Goal: Task Accomplishment & Management: Use online tool/utility

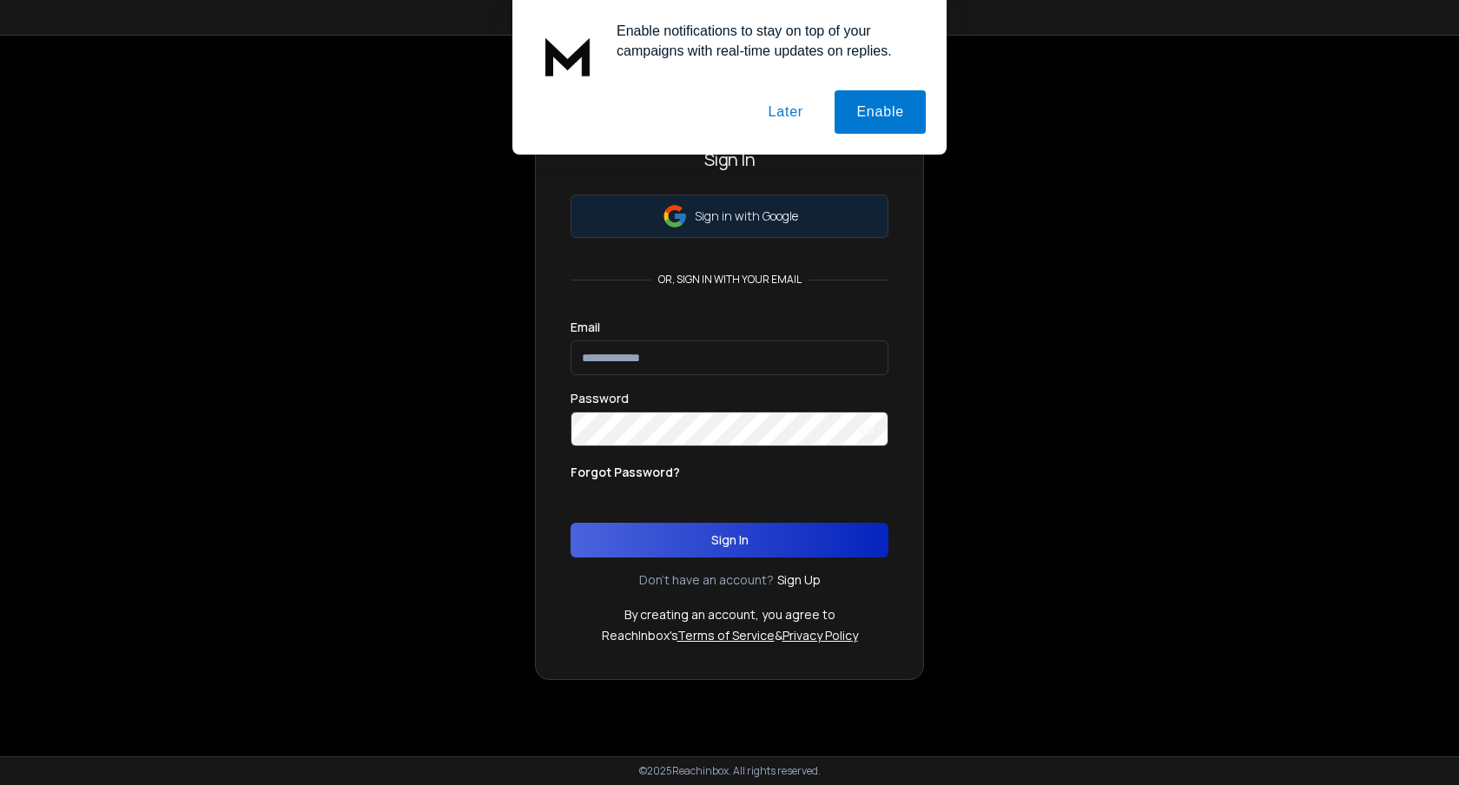
click at [748, 214] on p "Sign in with Google" at bounding box center [746, 216] width 103 height 17
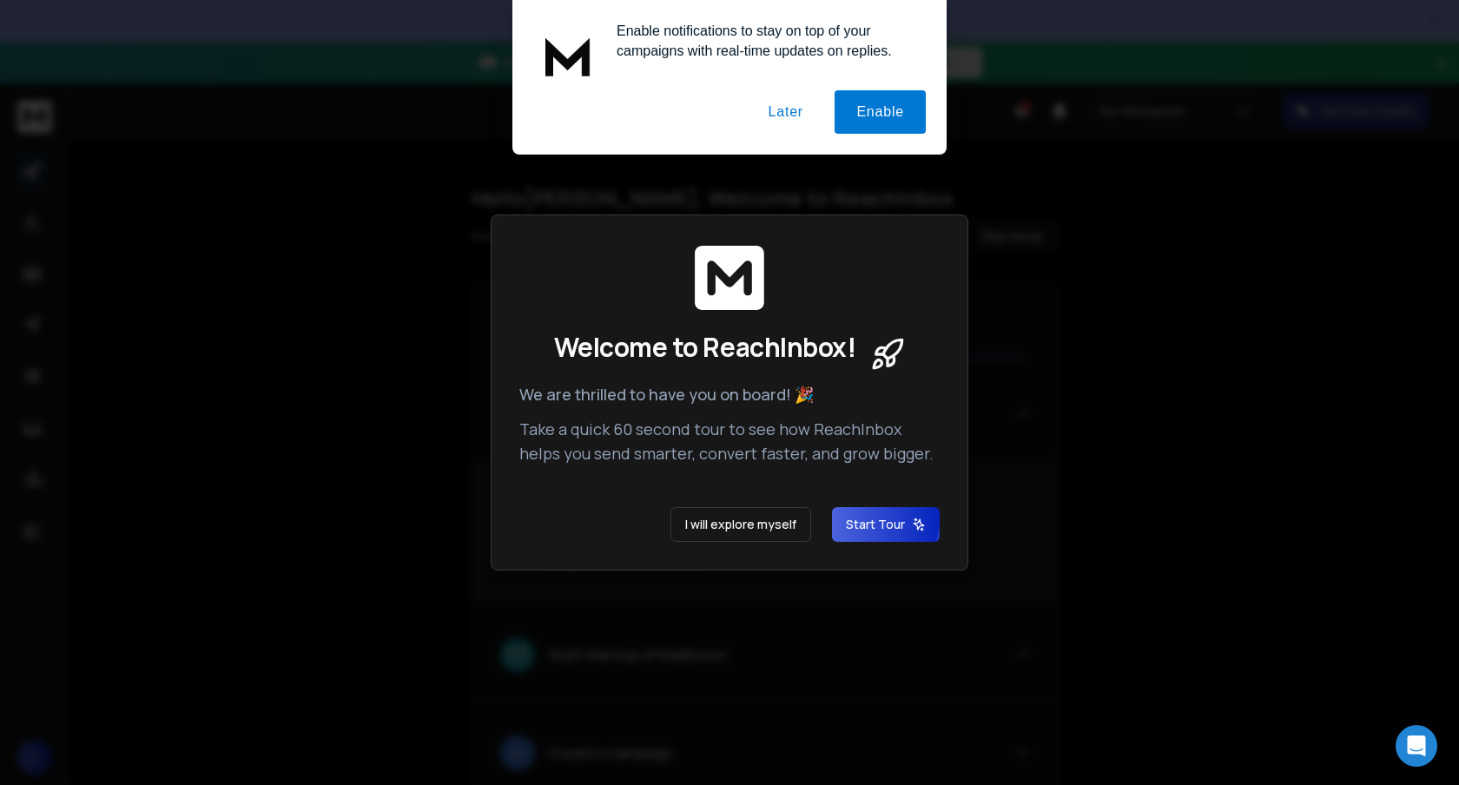
click at [867, 529] on span "Start Tour" at bounding box center [886, 524] width 80 height 17
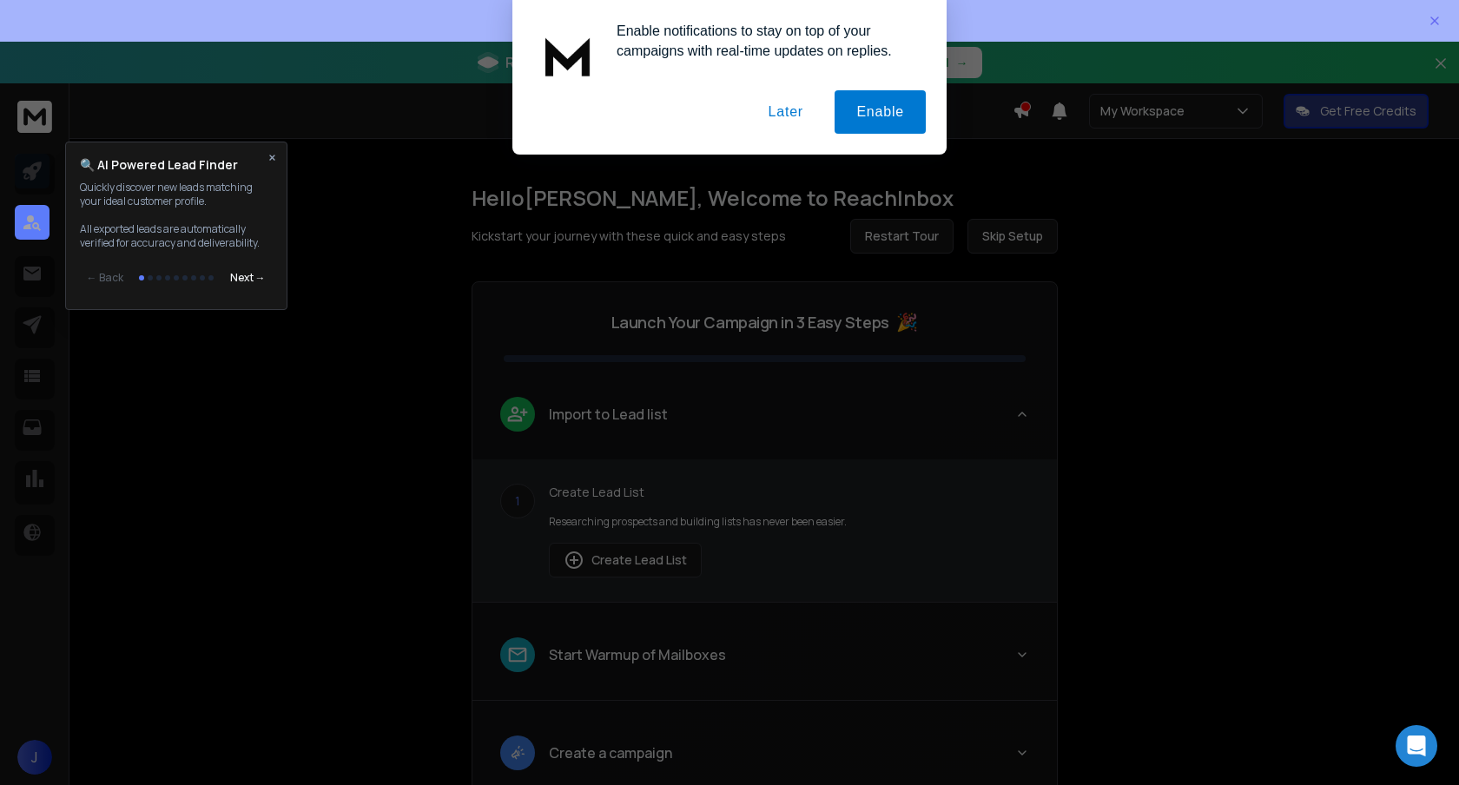
click at [781, 117] on button "Later" at bounding box center [785, 111] width 78 height 43
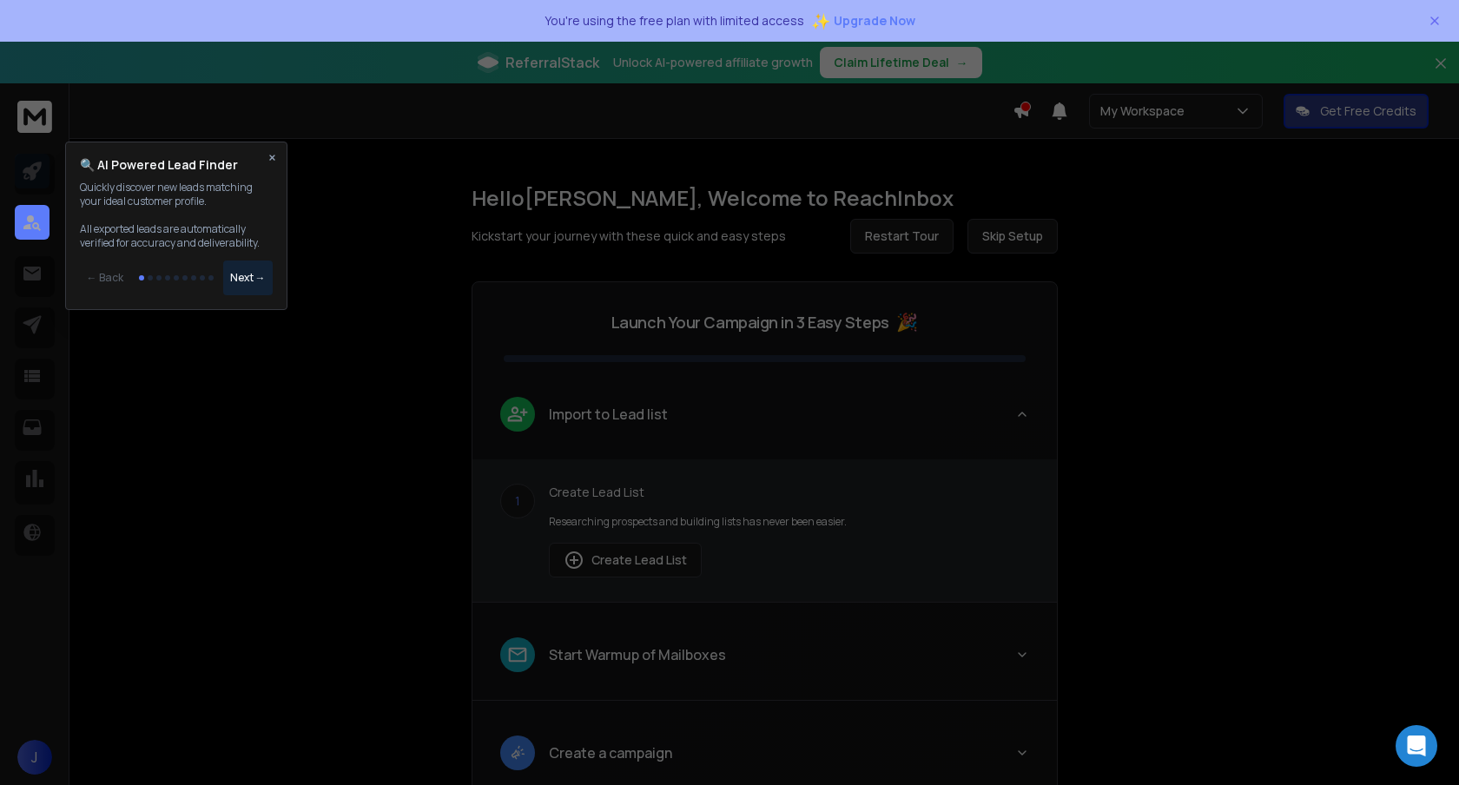
click at [239, 276] on button "Next →" at bounding box center [247, 277] width 49 height 35
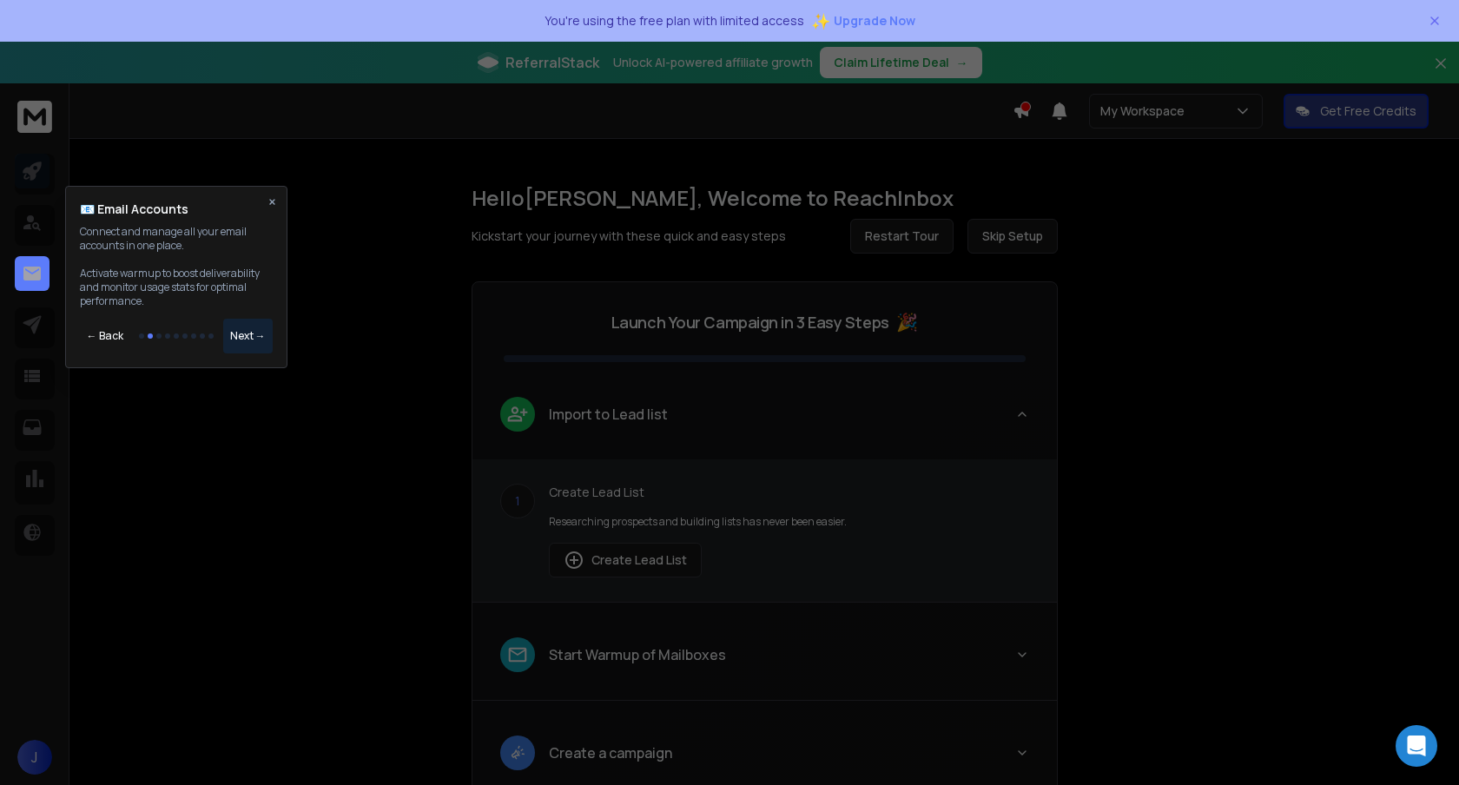
click at [262, 336] on button "Next →" at bounding box center [247, 336] width 49 height 35
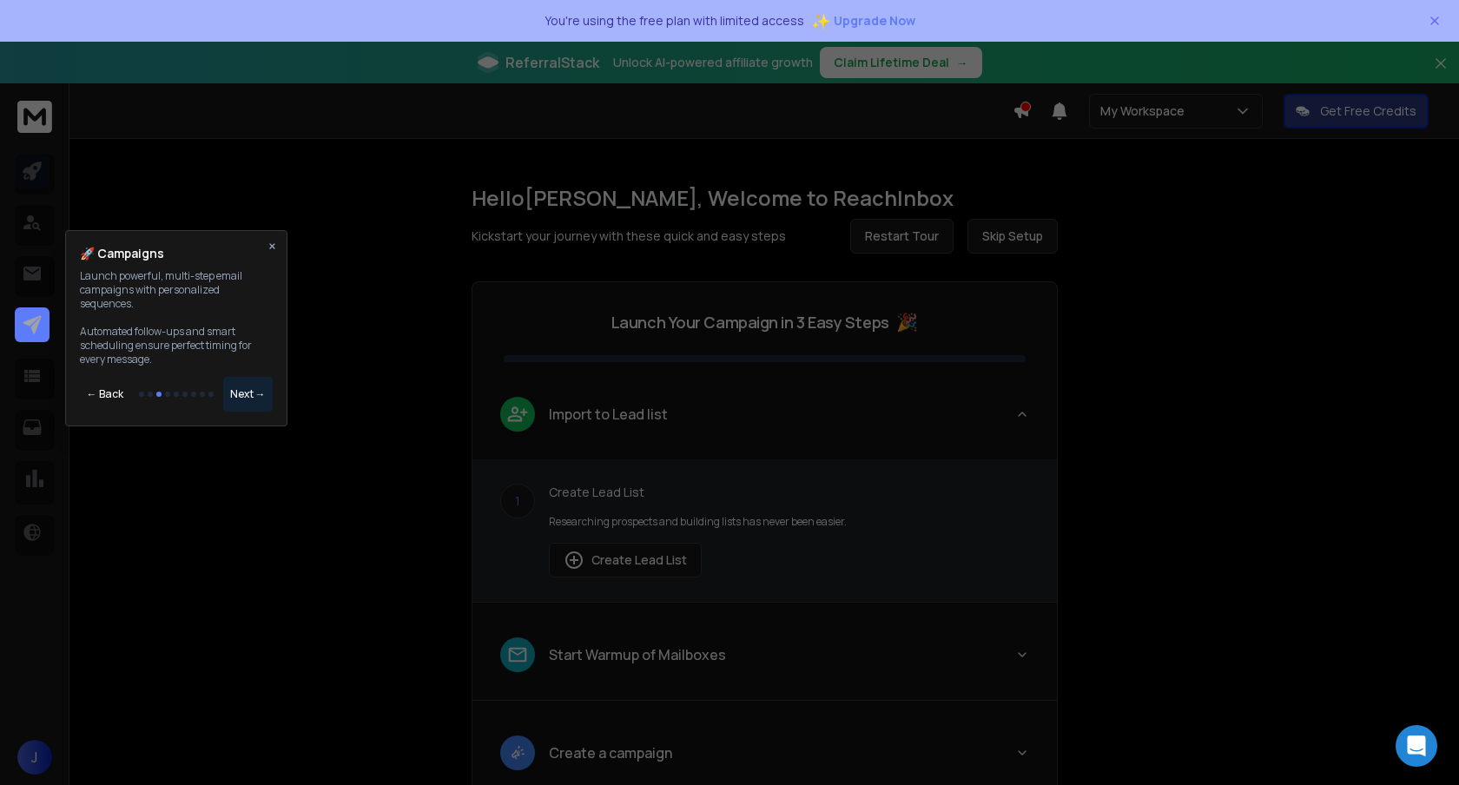
click at [254, 391] on button "Next →" at bounding box center [247, 394] width 49 height 35
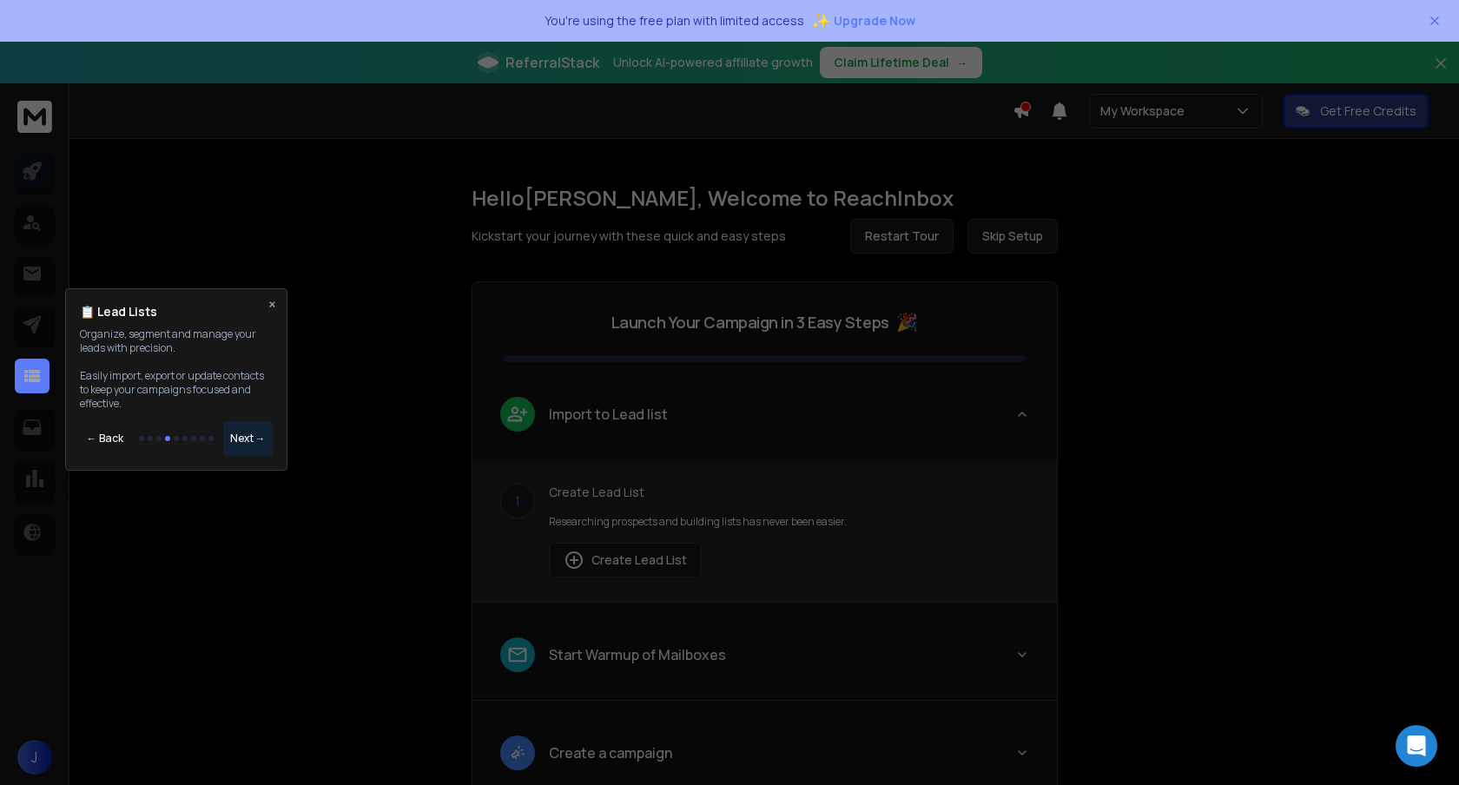
click at [247, 434] on button "Next →" at bounding box center [247, 438] width 49 height 35
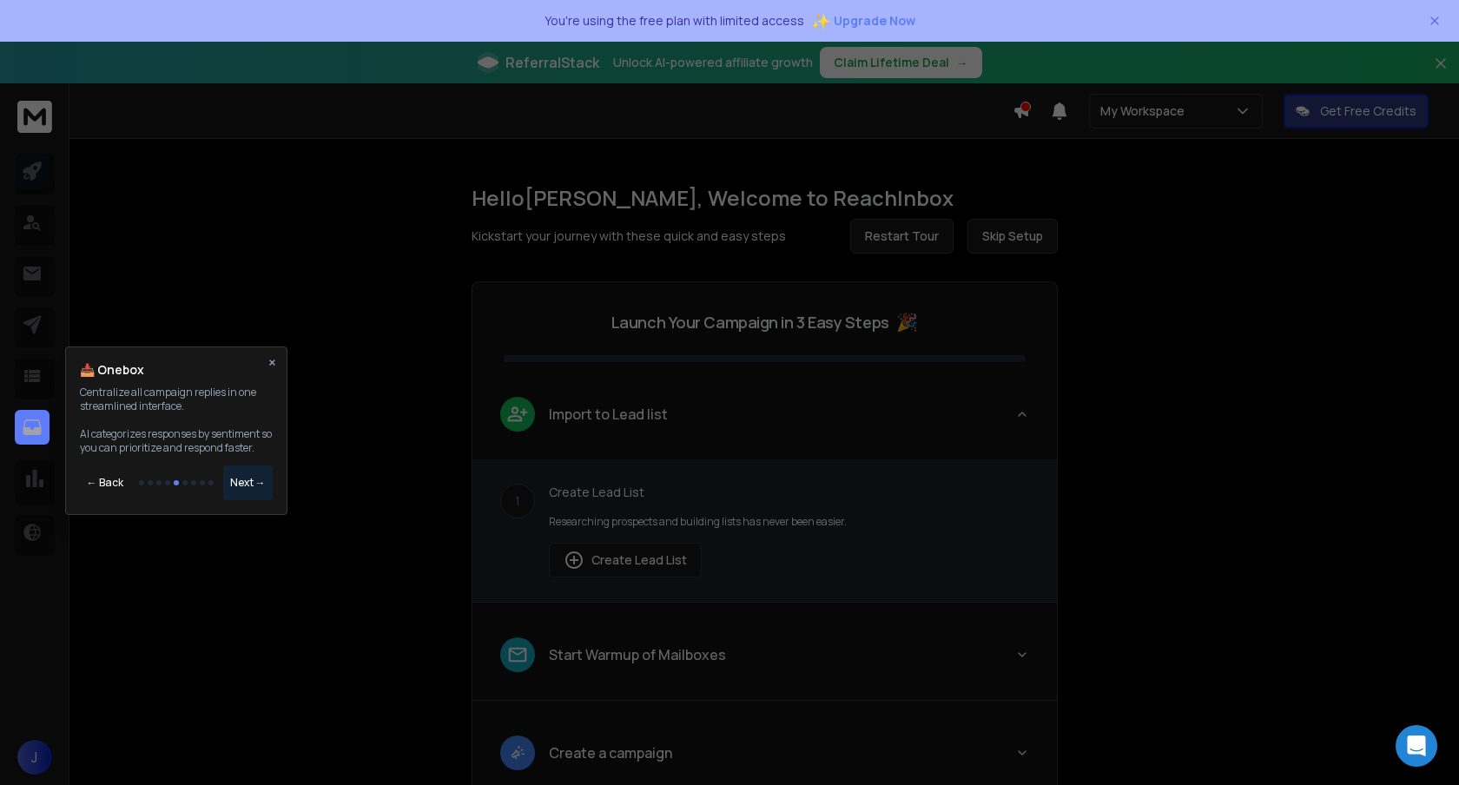
click at [247, 482] on button "Next →" at bounding box center [247, 482] width 49 height 35
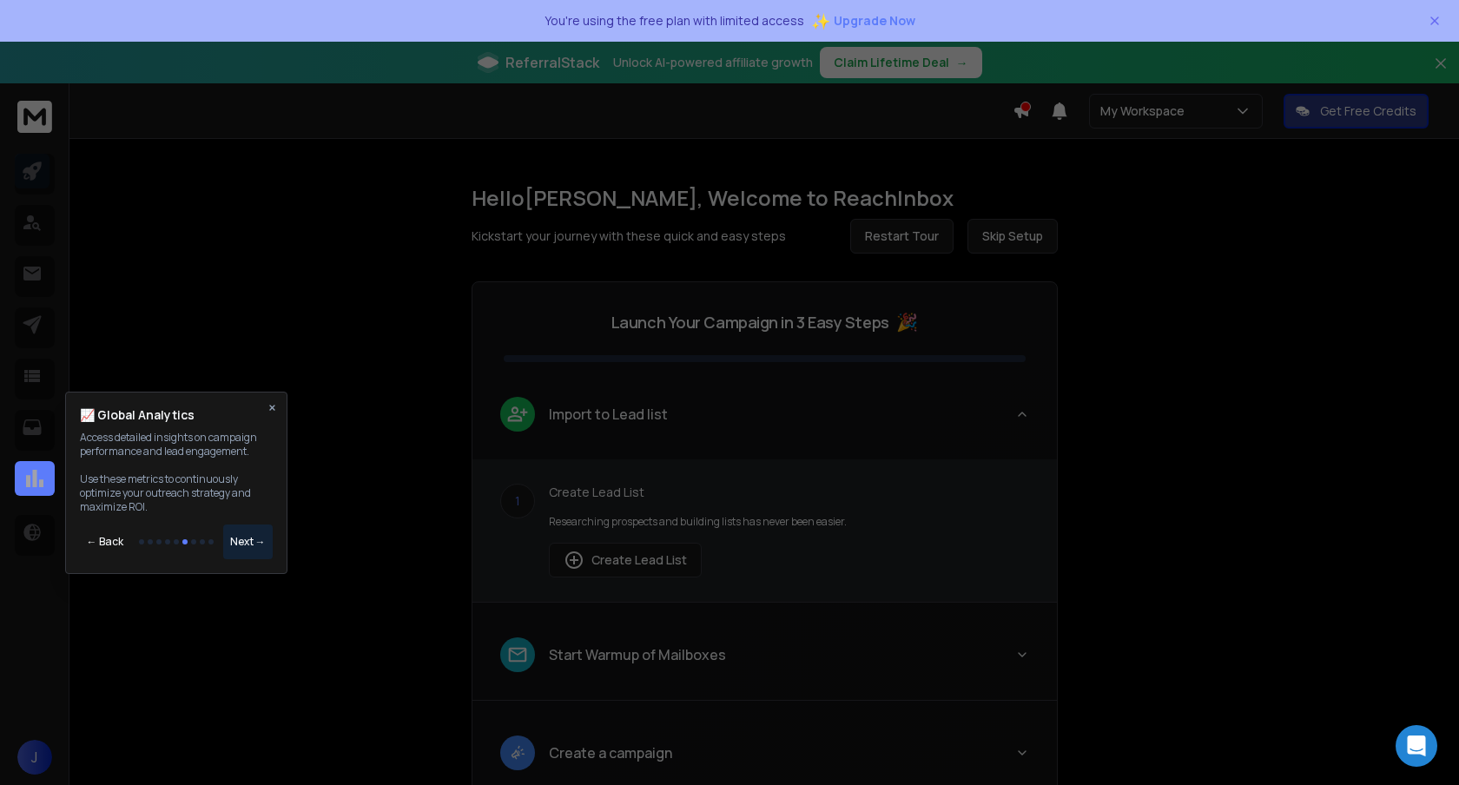
click at [251, 538] on button "Next →" at bounding box center [247, 541] width 49 height 35
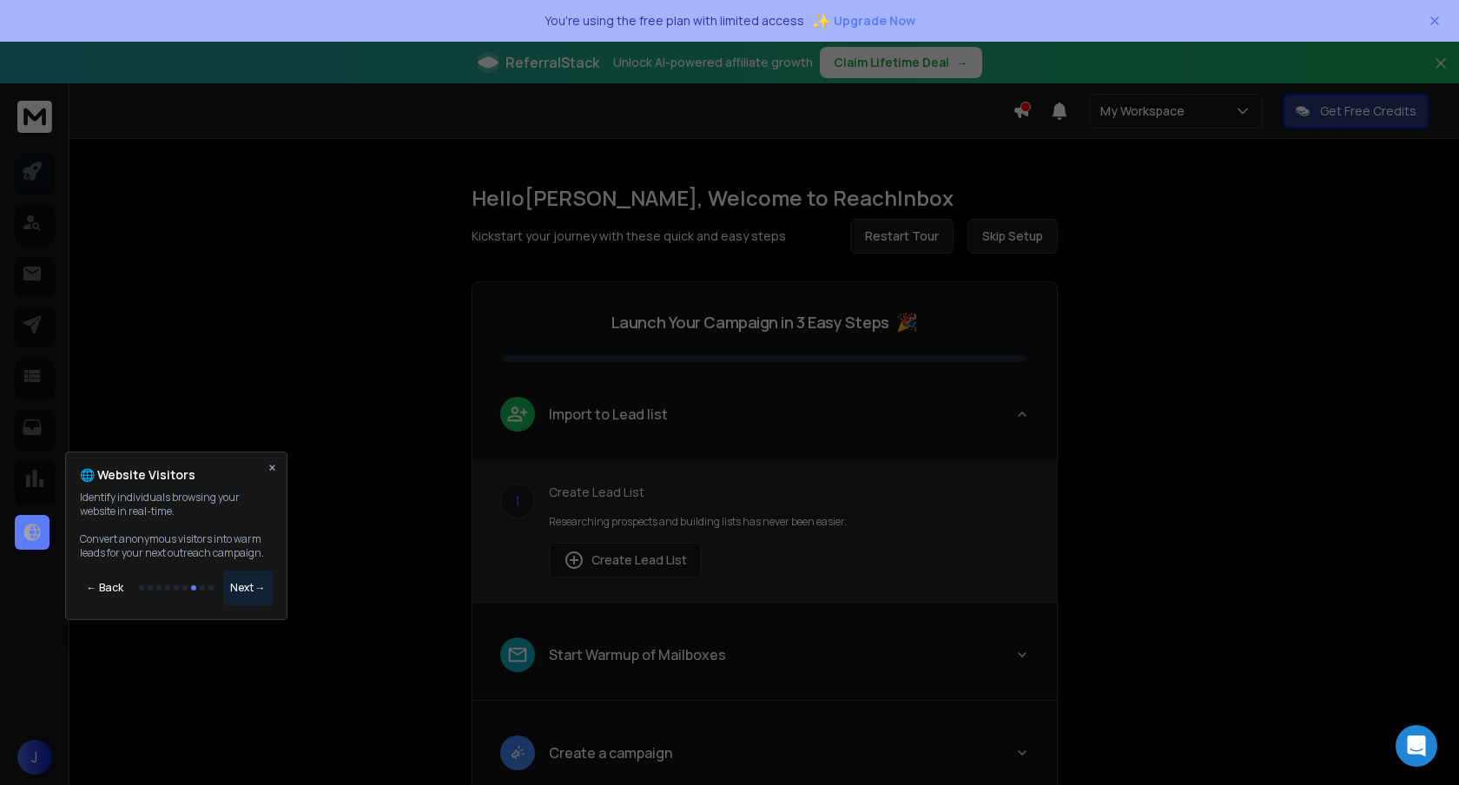
click at [259, 591] on button "Next →" at bounding box center [247, 587] width 49 height 35
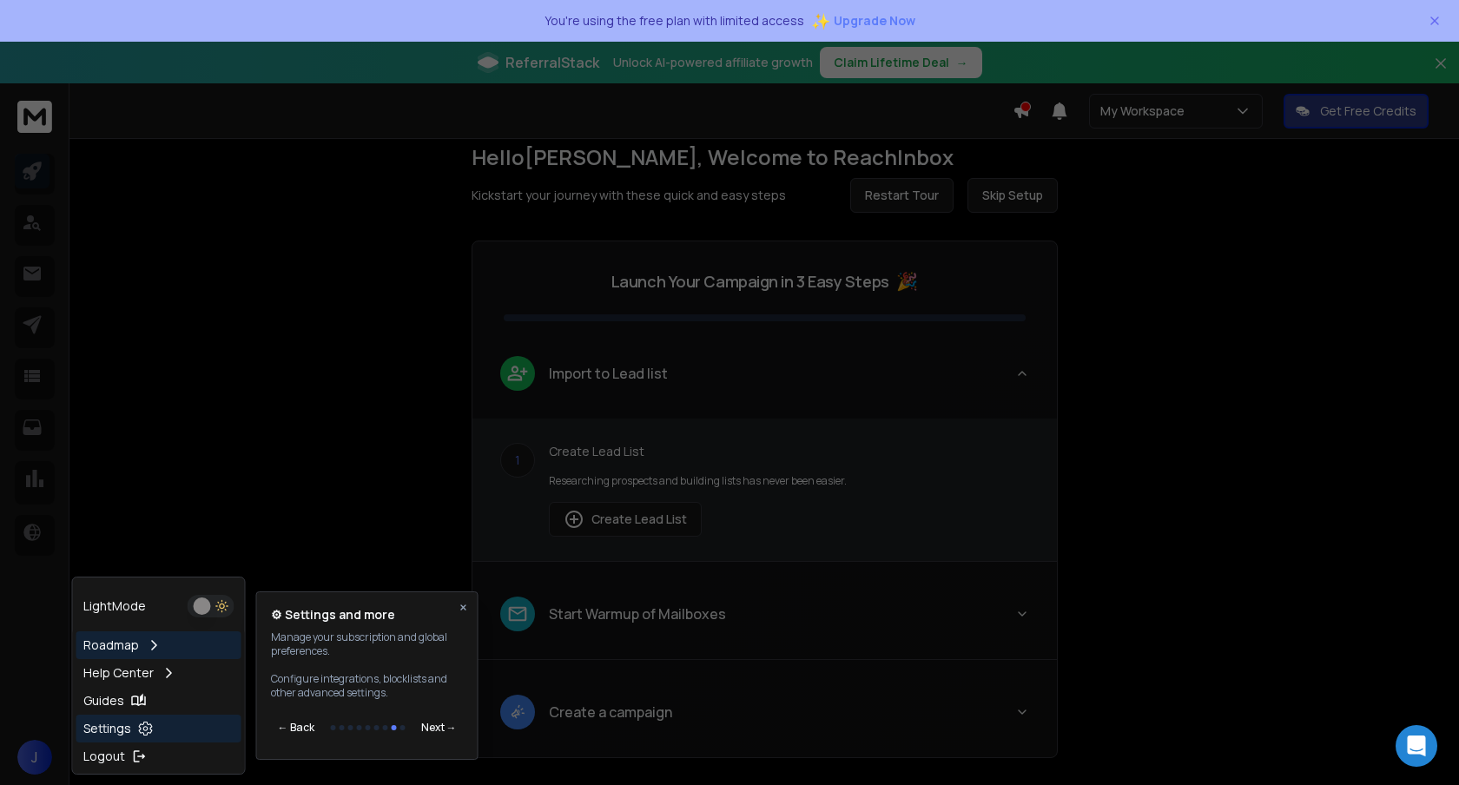
scroll to position [59, 0]
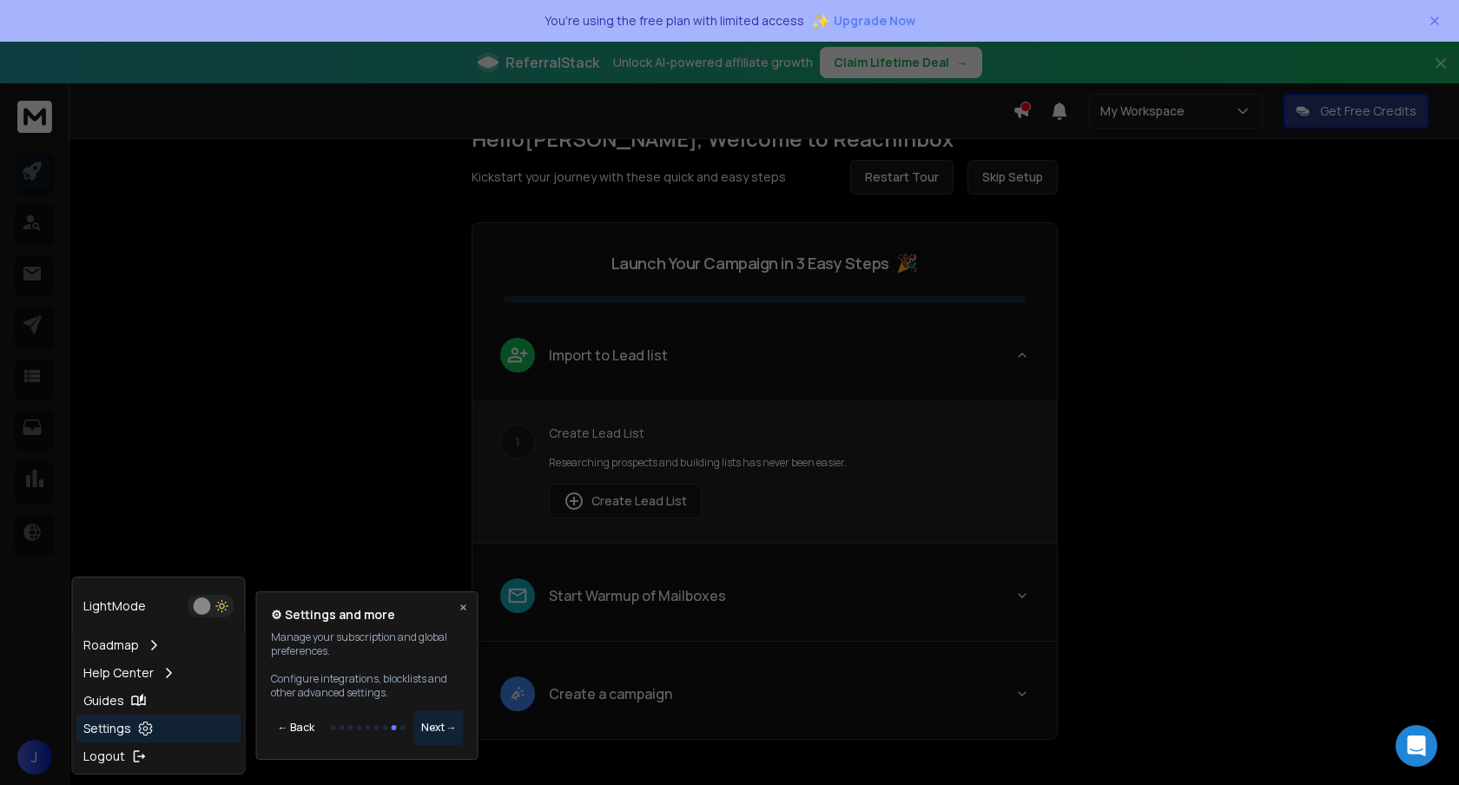
click at [442, 730] on button "Next →" at bounding box center [438, 727] width 49 height 35
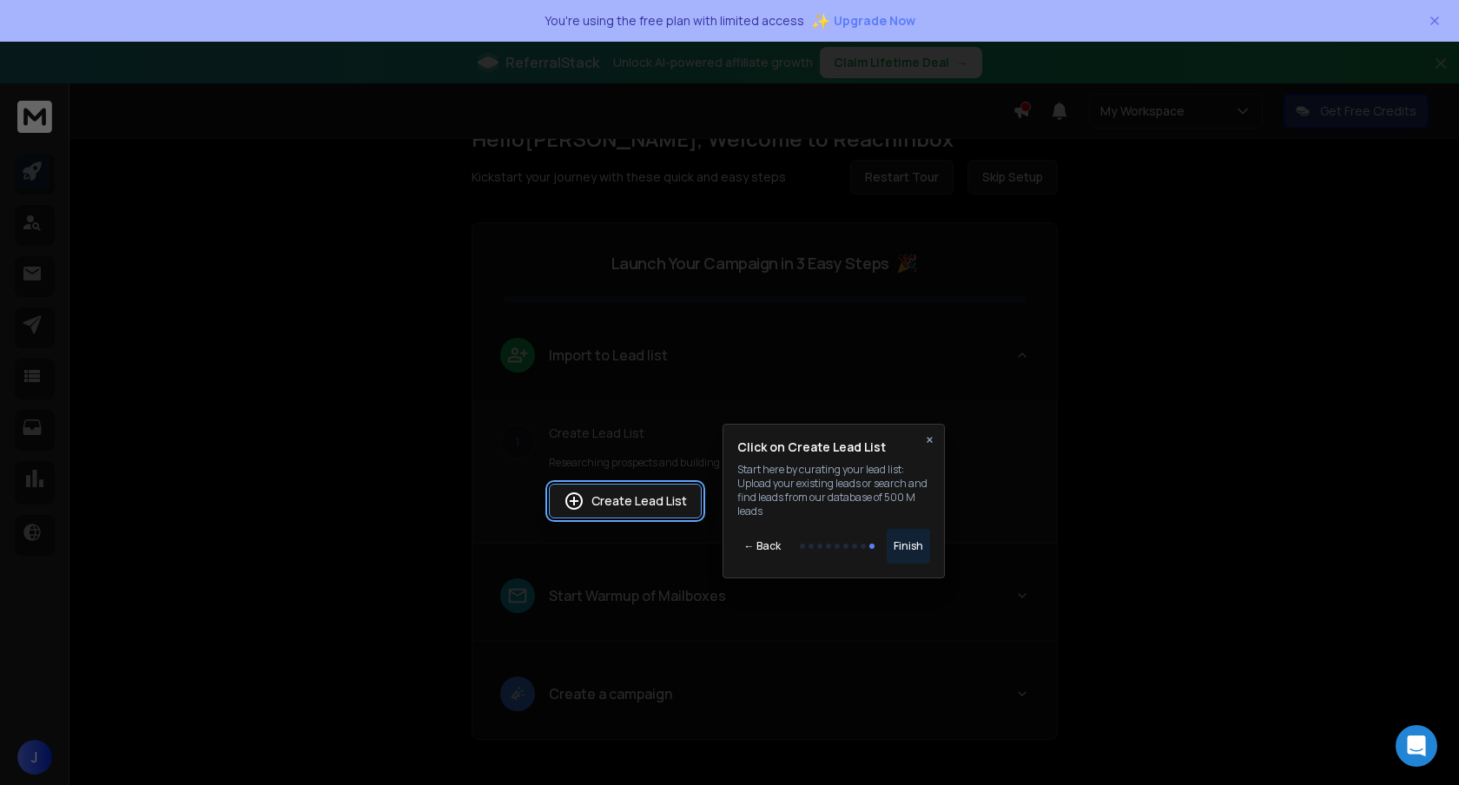
click at [908, 547] on button "Finish" at bounding box center [908, 546] width 43 height 35
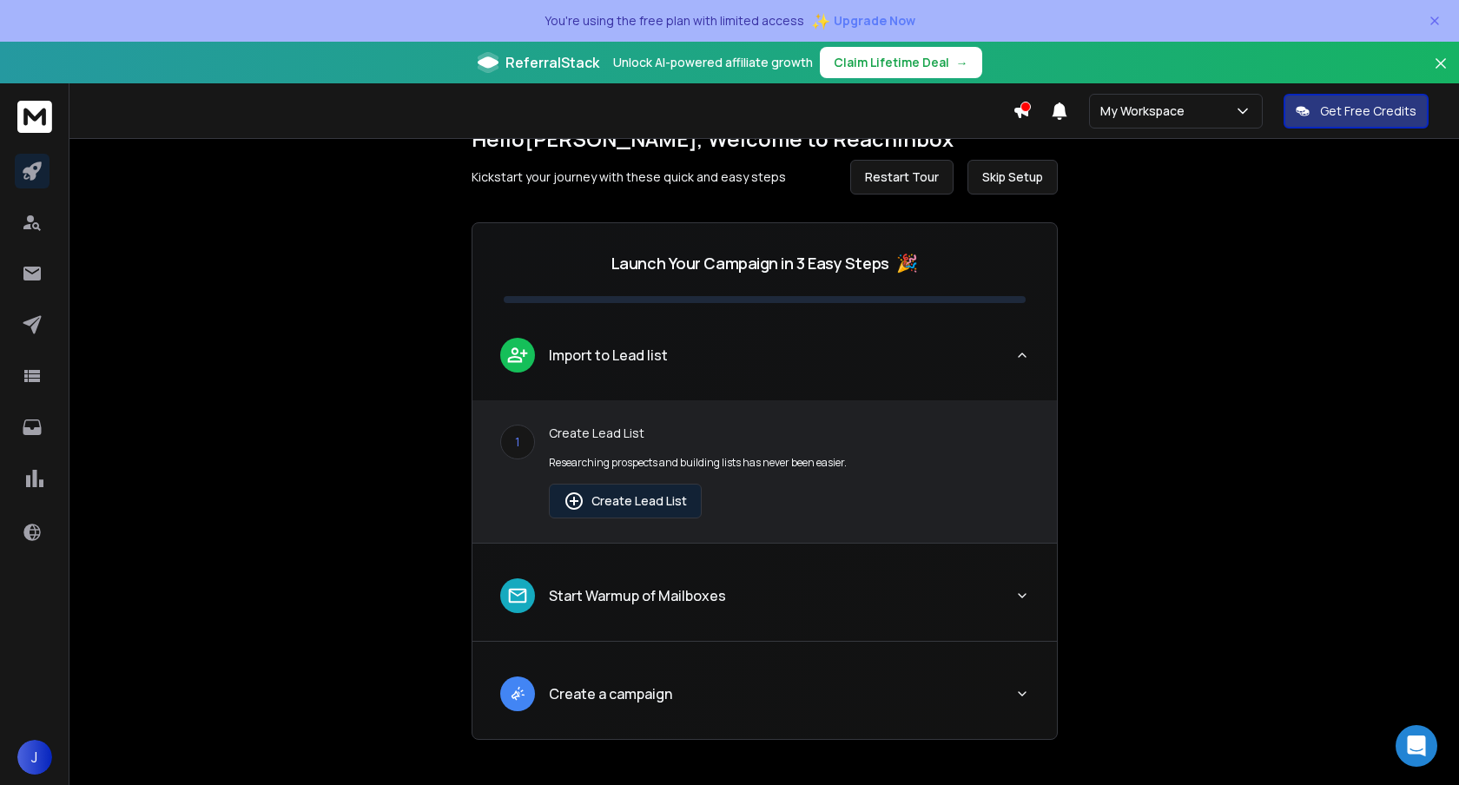
click at [644, 497] on button "Create Lead List" at bounding box center [625, 501] width 153 height 35
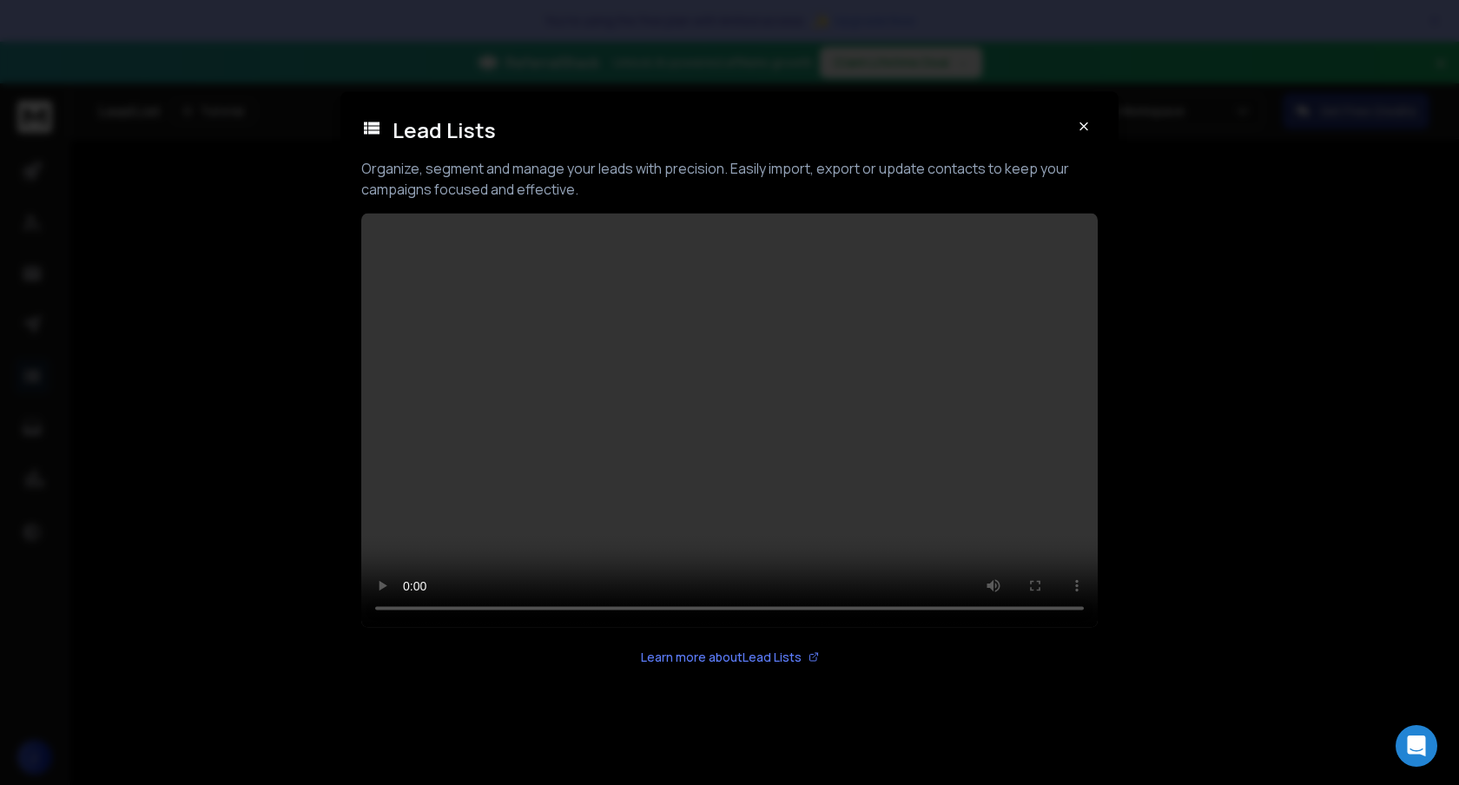
click at [620, 500] on video at bounding box center [729, 421] width 736 height 414
click at [1084, 125] on icon at bounding box center [1083, 126] width 7 height 7
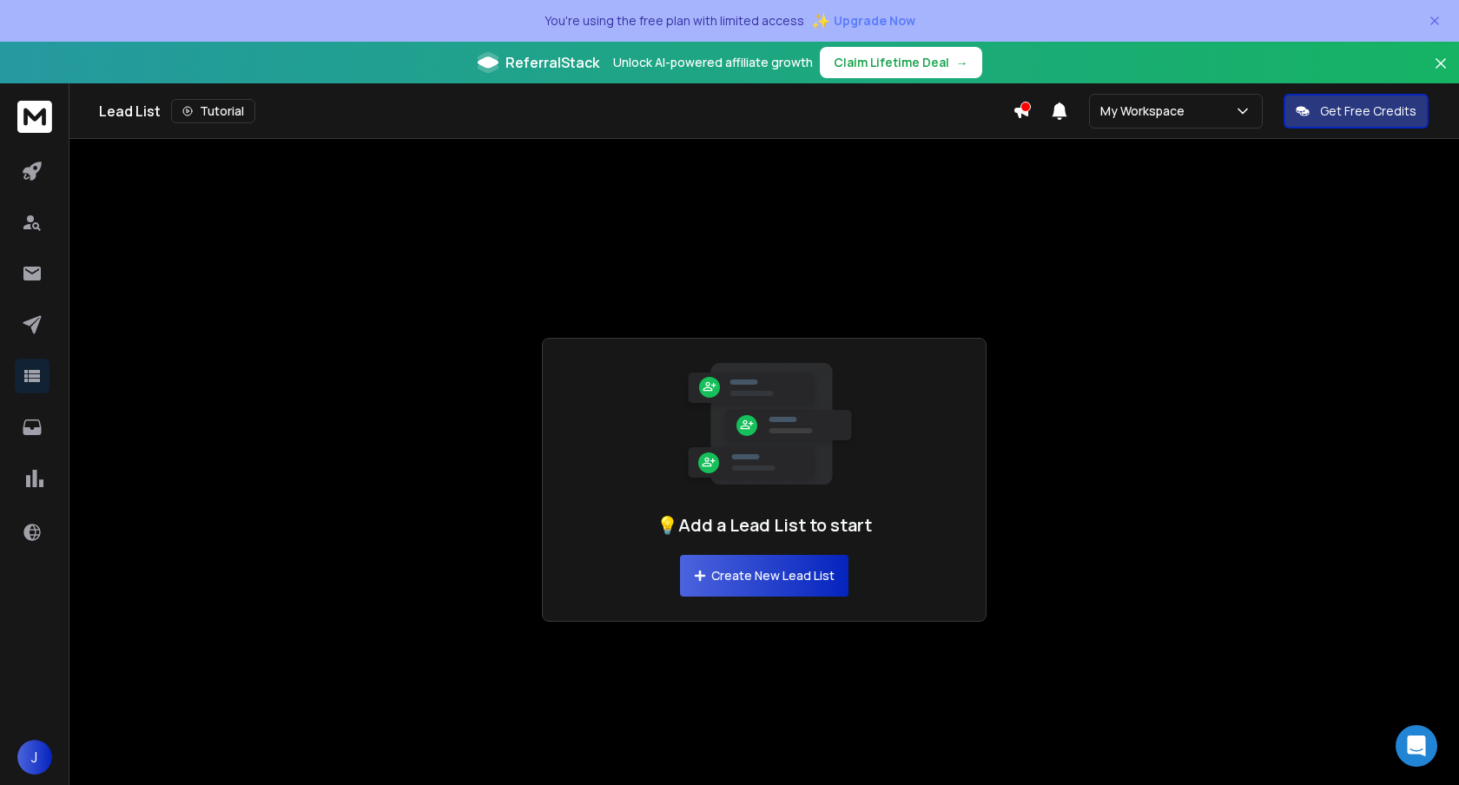
click at [786, 580] on button "Create New Lead List" at bounding box center [764, 576] width 168 height 42
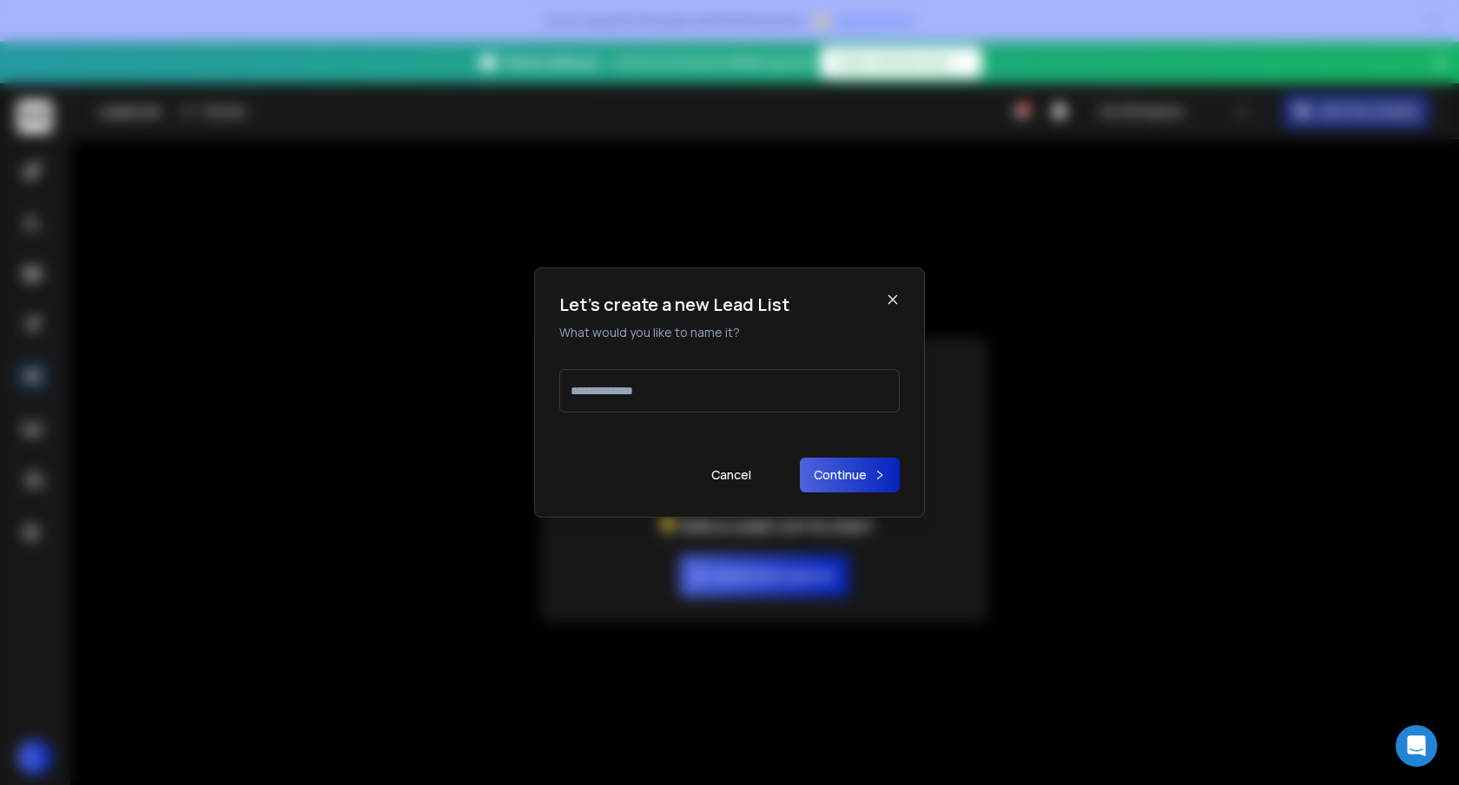
click at [758, 398] on input at bounding box center [729, 390] width 340 height 43
type input "**********"
click at [872, 483] on button "Continue" at bounding box center [850, 475] width 100 height 35
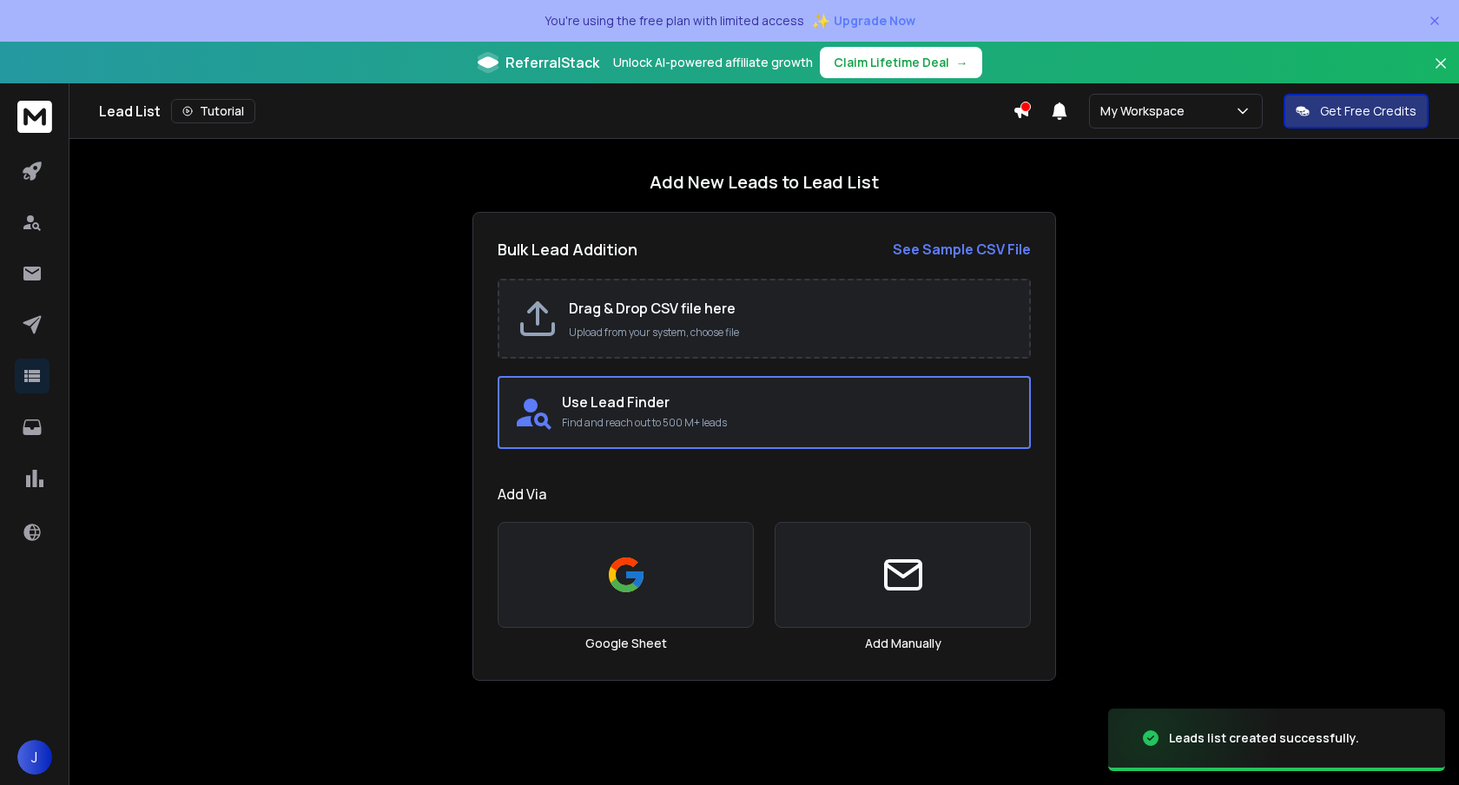
click at [659, 392] on h2 "Use Lead Finder" at bounding box center [788, 402] width 453 height 21
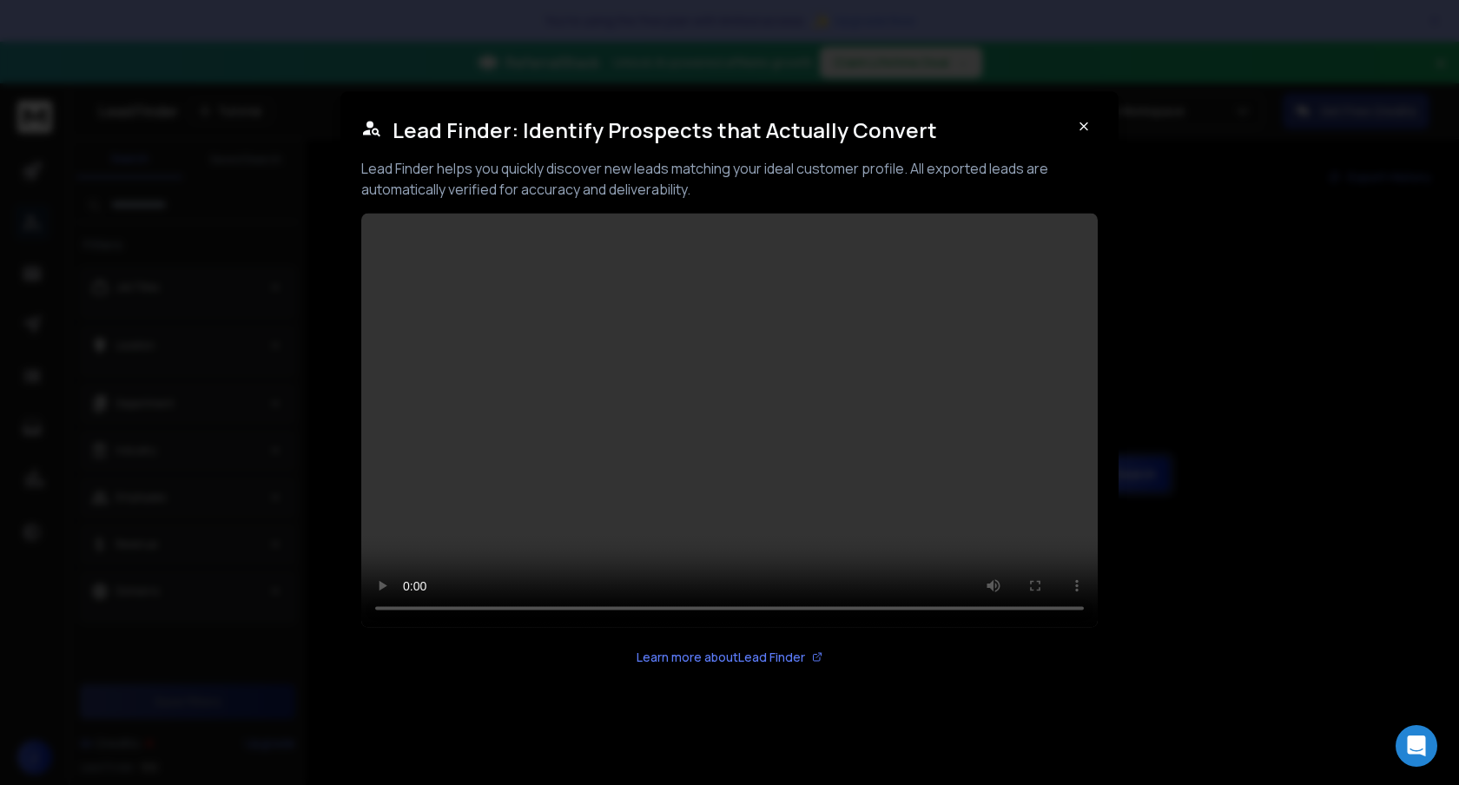
click at [838, 512] on video at bounding box center [729, 421] width 736 height 414
click at [893, 519] on video at bounding box center [729, 421] width 736 height 414
click at [1080, 129] on icon at bounding box center [1084, 127] width 14 height 14
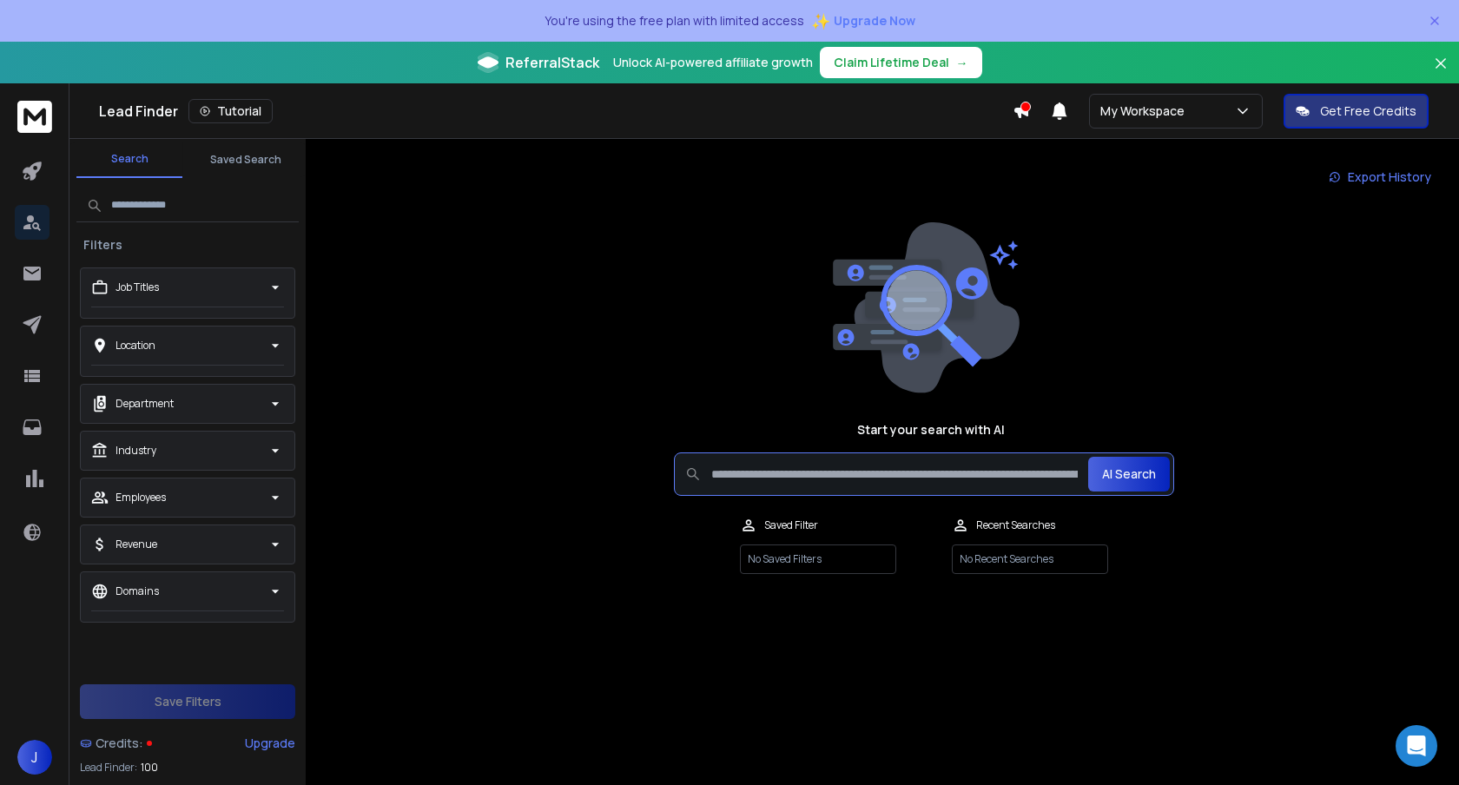
click at [170, 283] on div "Job Titles" at bounding box center [187, 287] width 193 height 17
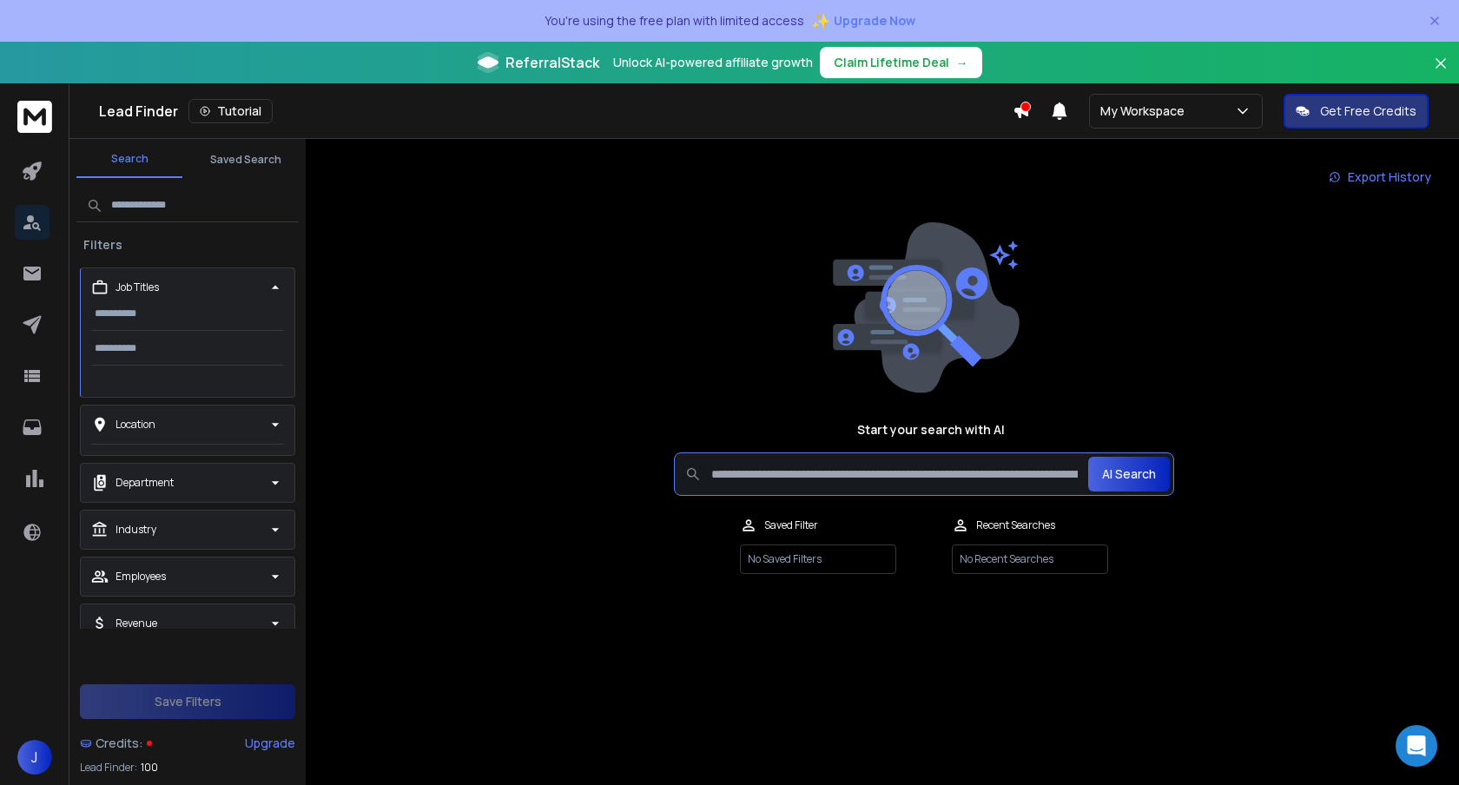
click at [173, 429] on div "Location" at bounding box center [187, 424] width 193 height 17
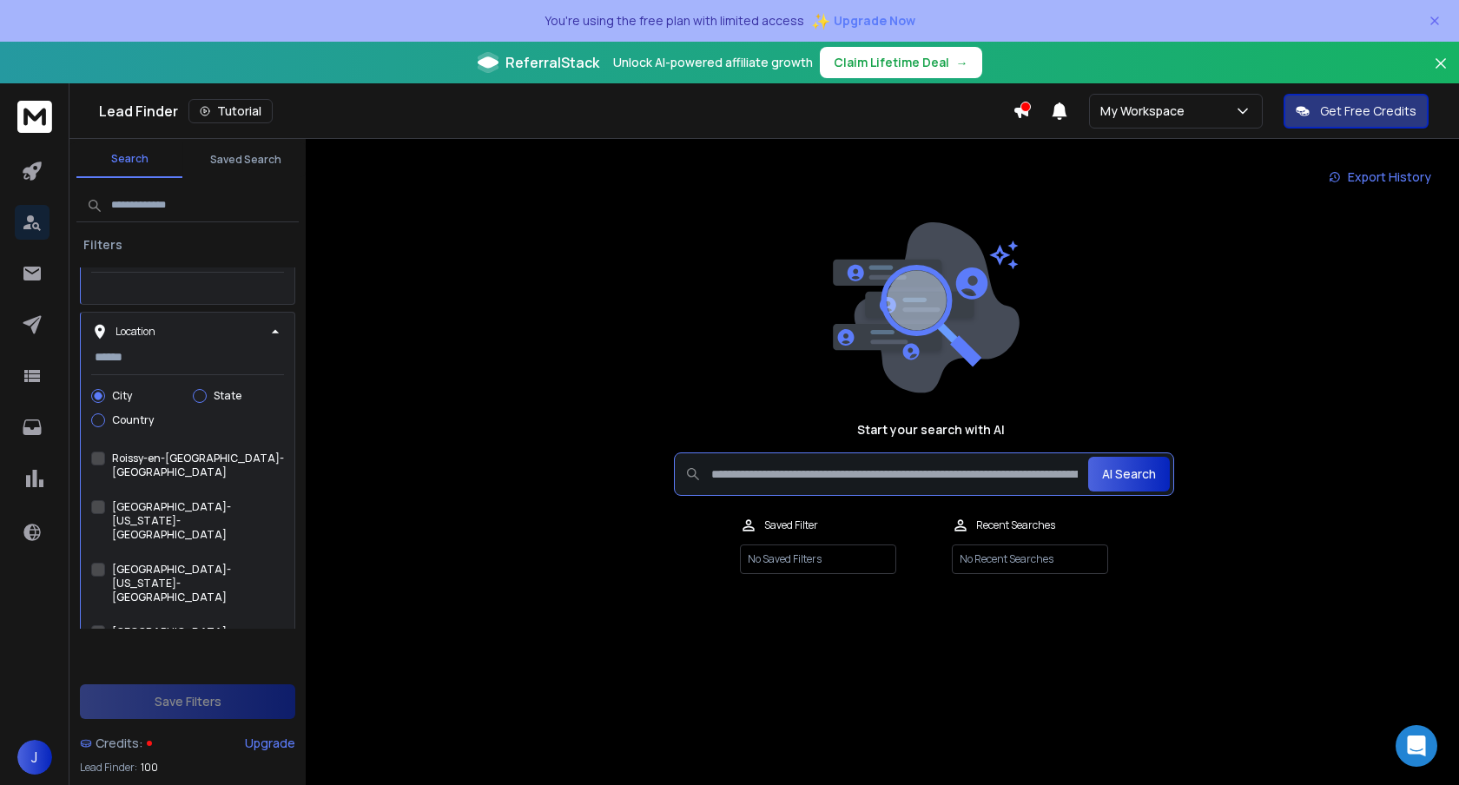
scroll to position [90, 0]
type input "******"
click at [105, 628] on div "Île-de-France-Île-de-France-France" at bounding box center [187, 642] width 193 height 28
click at [98, 628] on button "Île-de-France-Île-de-France-France" at bounding box center [98, 635] width 14 height 14
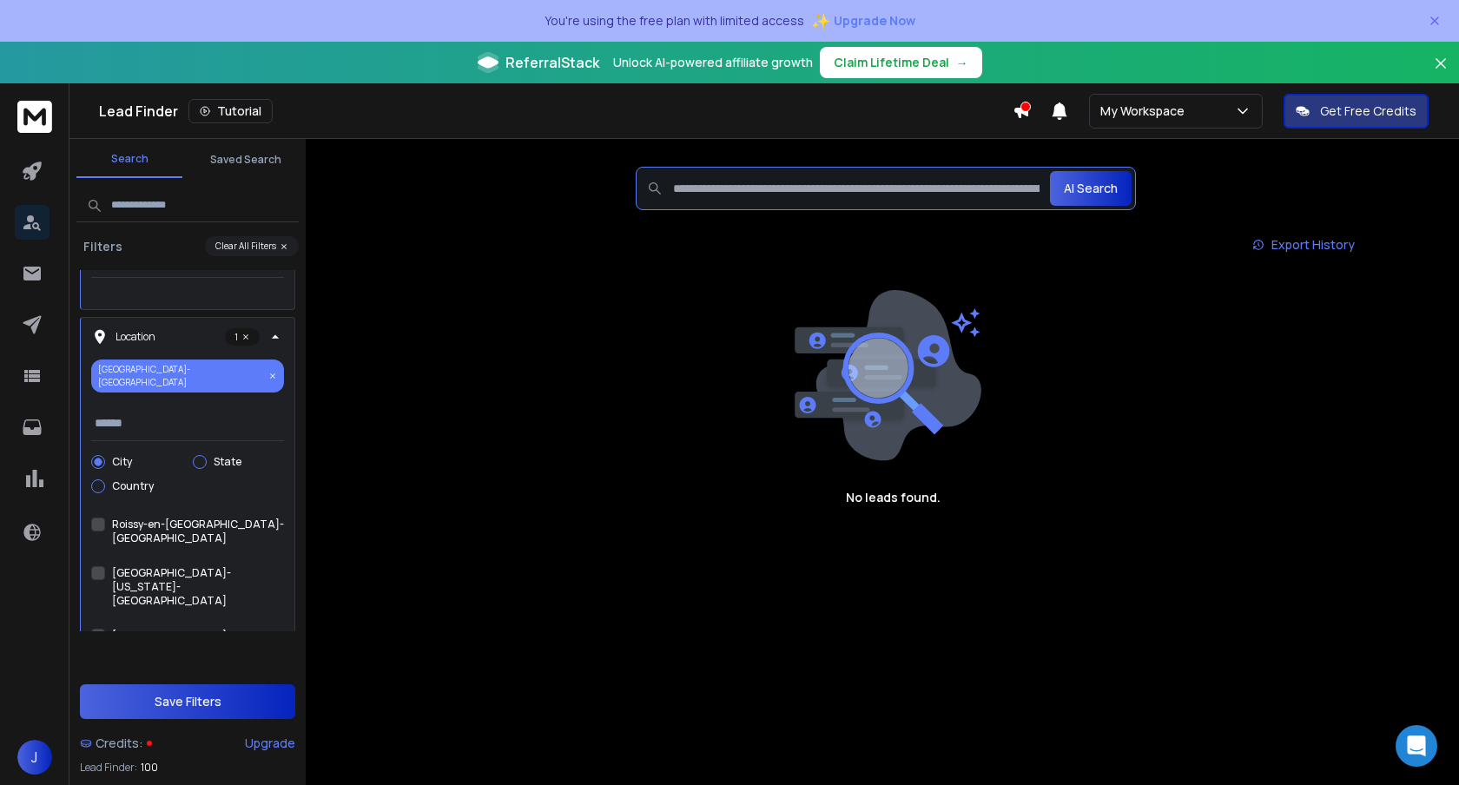
click at [360, 397] on div "Export History No leads found." at bounding box center [885, 366] width 1104 height 279
click at [272, 335] on icon at bounding box center [275, 336] width 7 height 3
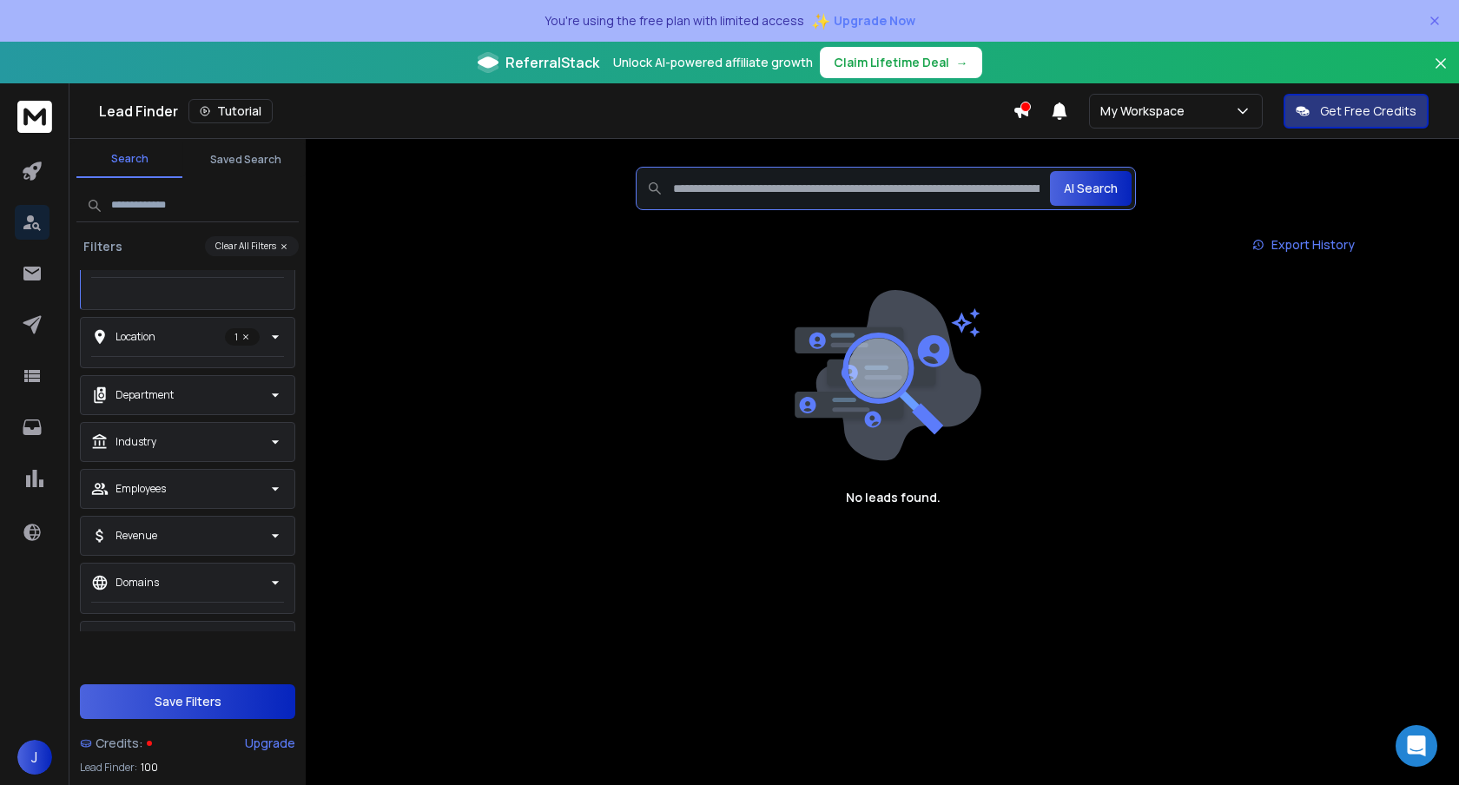
click at [240, 440] on div "Industry" at bounding box center [187, 441] width 193 height 17
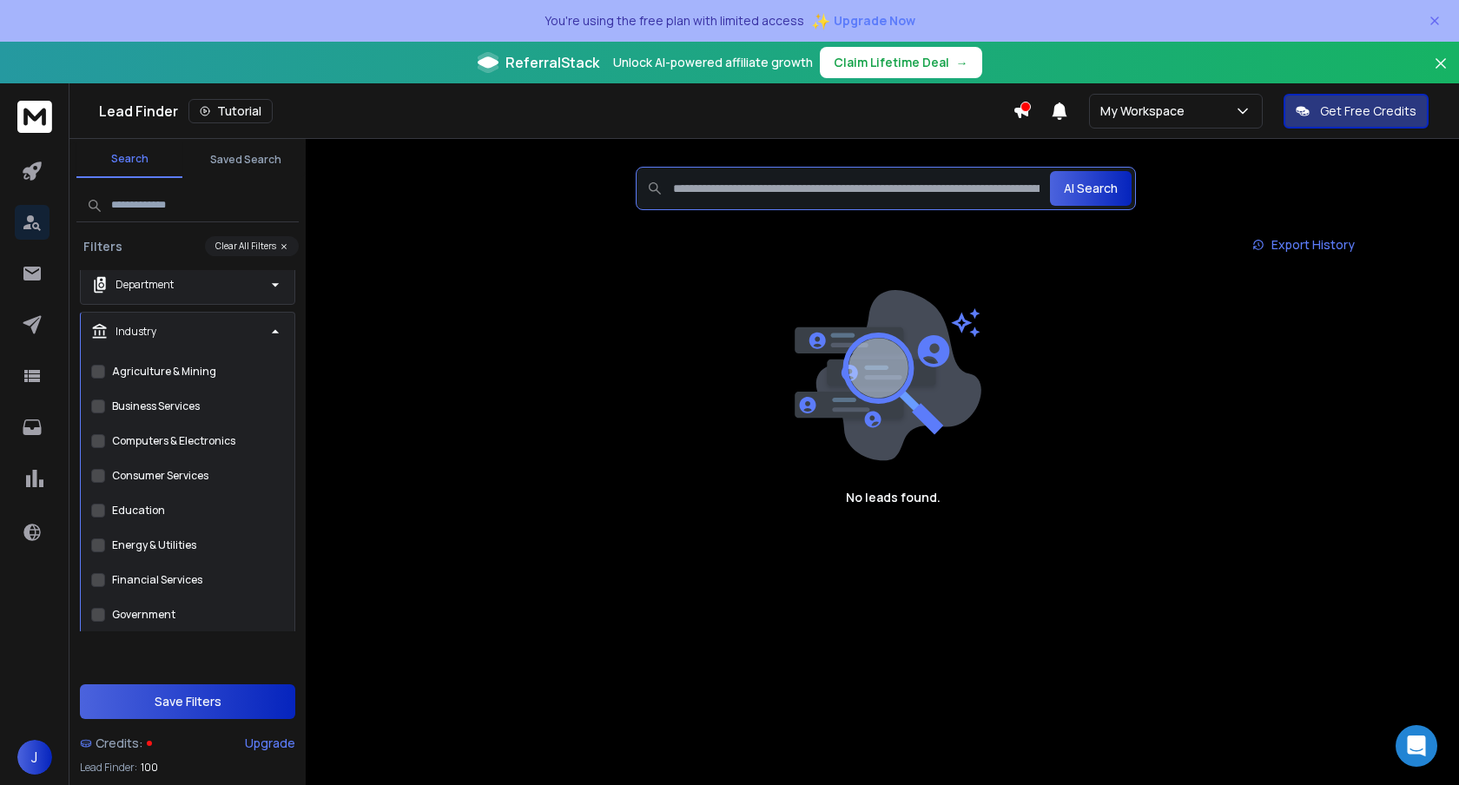
scroll to position [195, 0]
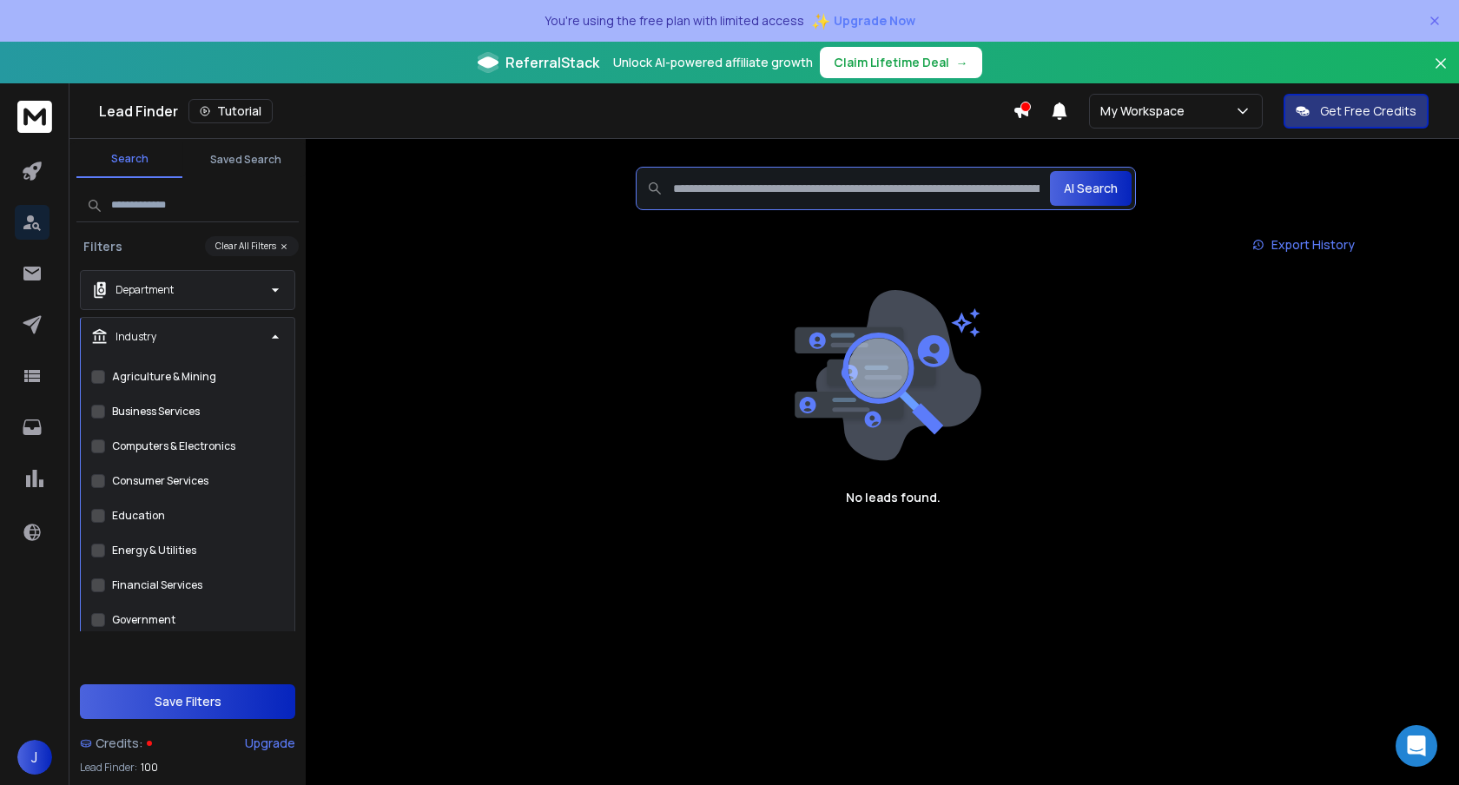
click at [359, 456] on div "Export History No leads found." at bounding box center [885, 366] width 1104 height 279
click at [256, 333] on div "Industry" at bounding box center [187, 336] width 193 height 17
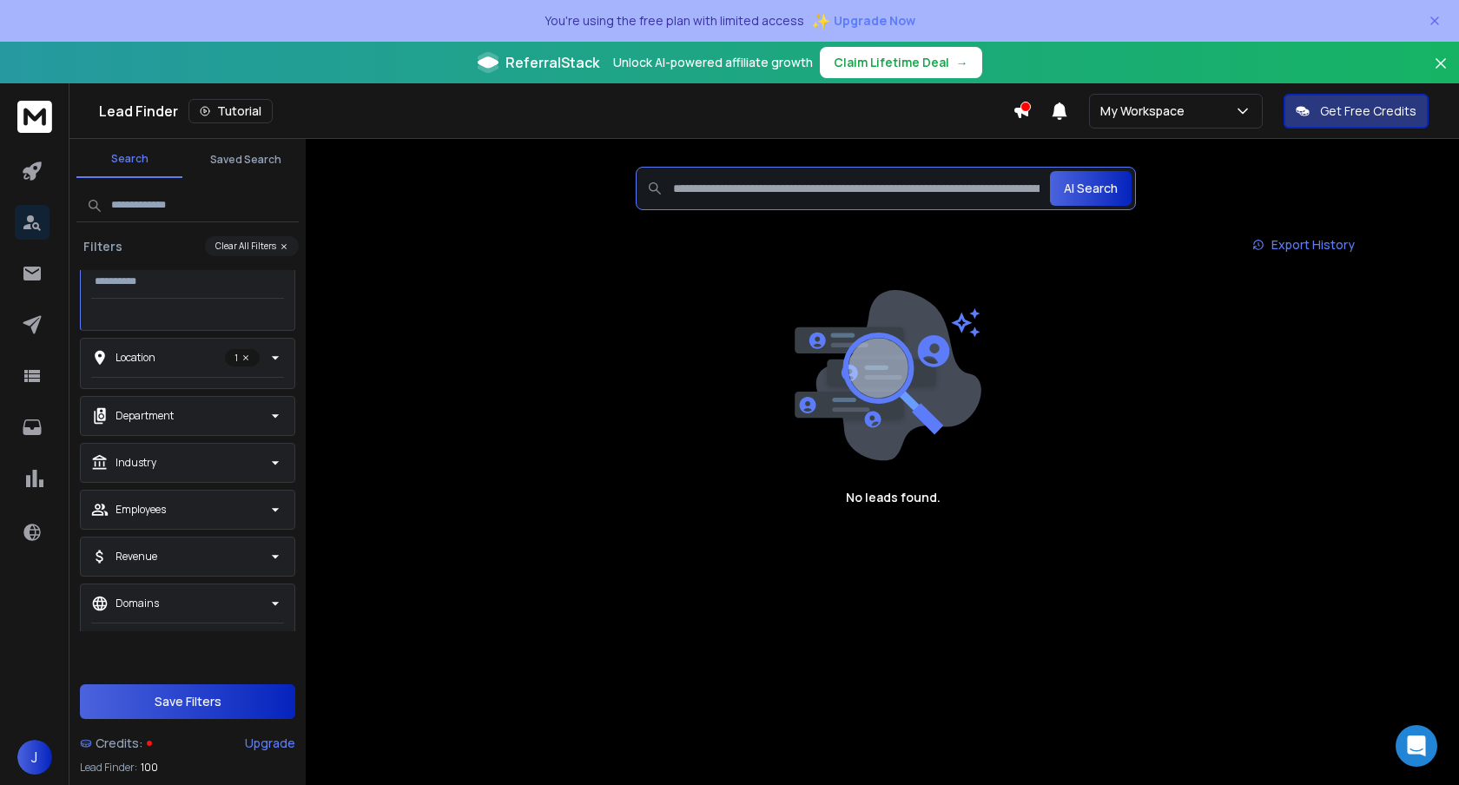
scroll to position [0, 0]
